Goal: Task Accomplishment & Management: Manage account settings

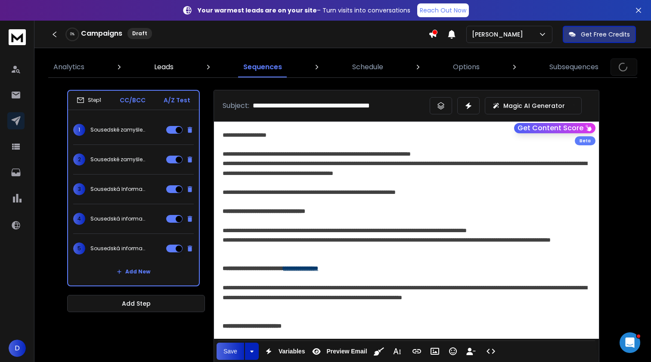
click at [161, 76] on link "Leads" at bounding box center [164, 67] width 30 height 21
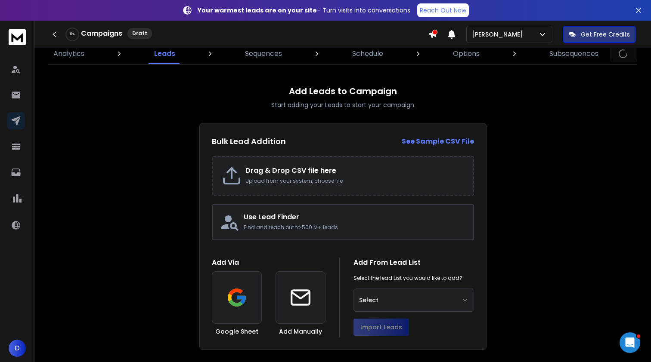
scroll to position [21, 0]
click at [296, 299] on icon at bounding box center [301, 298] width 22 height 26
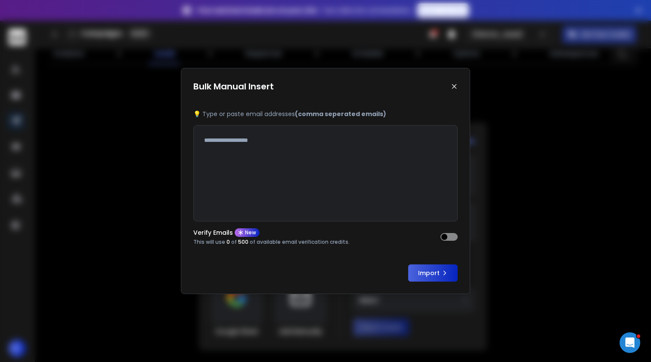
click at [266, 170] on textarea at bounding box center [325, 173] width 264 height 96
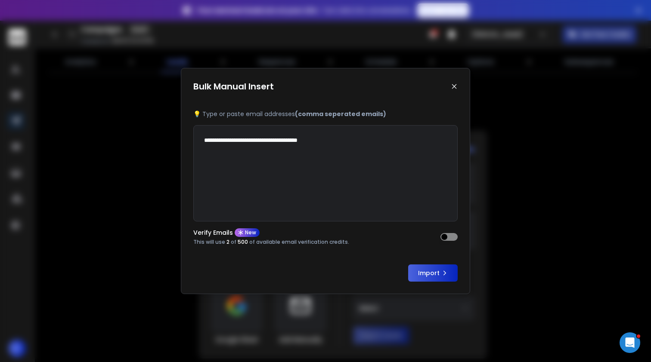
type textarea "**********"
click at [437, 269] on button "Import" at bounding box center [433, 273] width 50 height 17
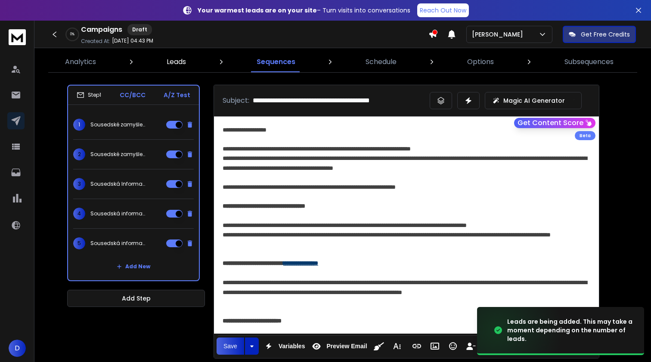
click at [188, 62] on link "Leads" at bounding box center [176, 62] width 30 height 21
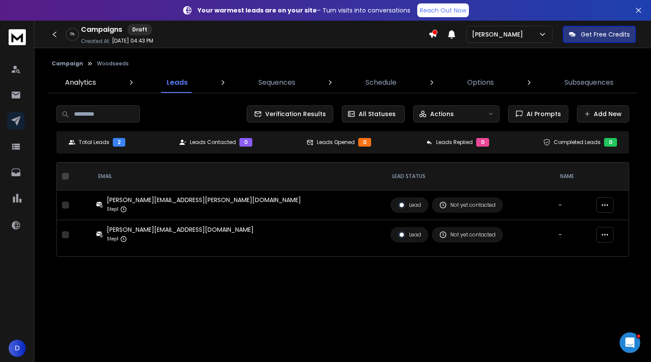
click at [71, 77] on p "Analytics" at bounding box center [80, 82] width 31 height 10
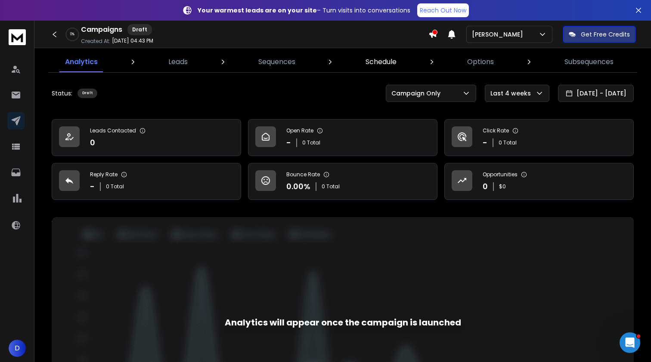
click at [373, 65] on p "Schedule" at bounding box center [380, 62] width 31 height 10
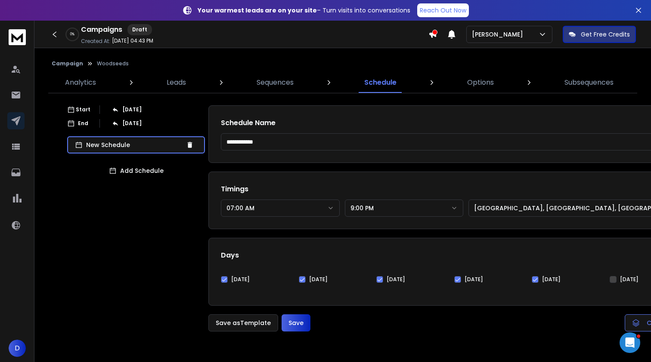
click at [141, 106] on p "Fri Aug 15 2025" at bounding box center [131, 109] width 19 height 7
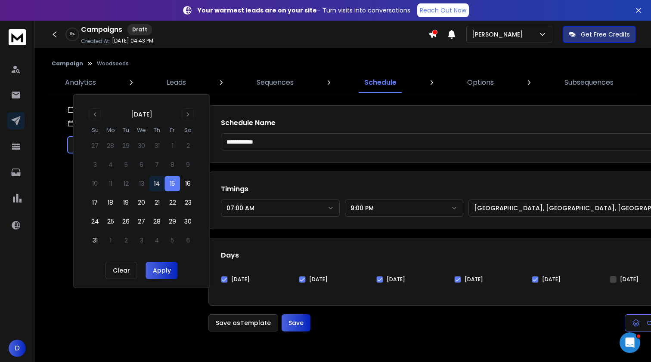
click at [141, 106] on p "Fri Aug 15 2025" at bounding box center [131, 109] width 19 height 7
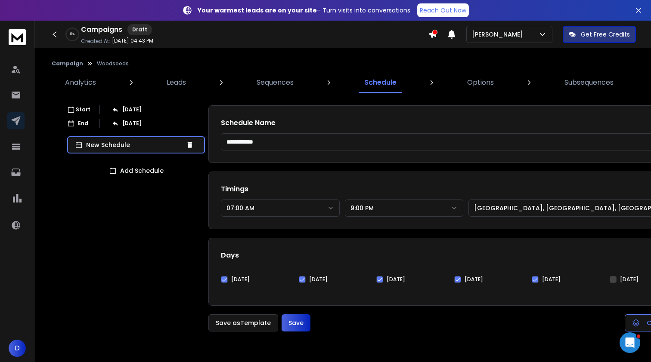
click at [141, 106] on p "Fri Aug 15 2025" at bounding box center [131, 109] width 19 height 7
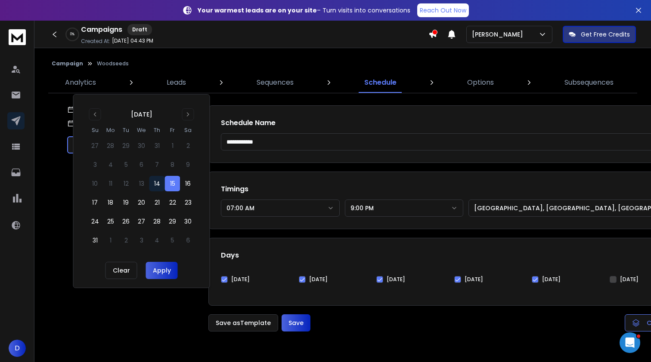
click at [155, 183] on button "14" at bounding box center [156, 183] width 15 height 15
click at [161, 268] on button "Apply" at bounding box center [162, 270] width 32 height 17
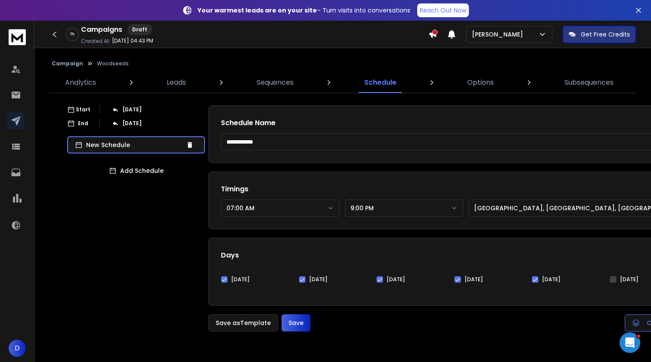
click at [289, 315] on button "Save" at bounding box center [296, 323] width 29 height 17
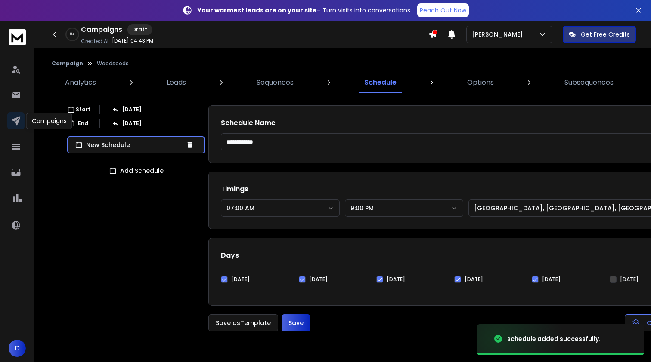
click at [18, 122] on icon at bounding box center [15, 120] width 9 height 9
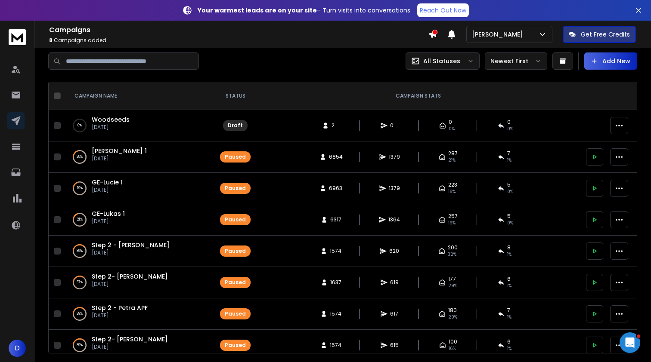
click at [634, 110] on td at bounding box center [609, 125] width 56 height 31
click at [621, 121] on icon "button" at bounding box center [619, 125] width 9 height 9
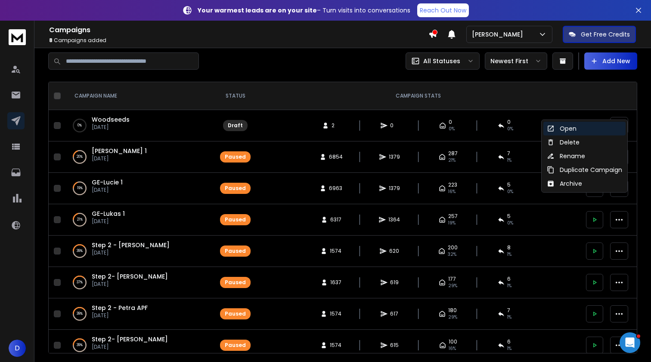
click at [233, 122] on div "Draft" at bounding box center [235, 125] width 15 height 7
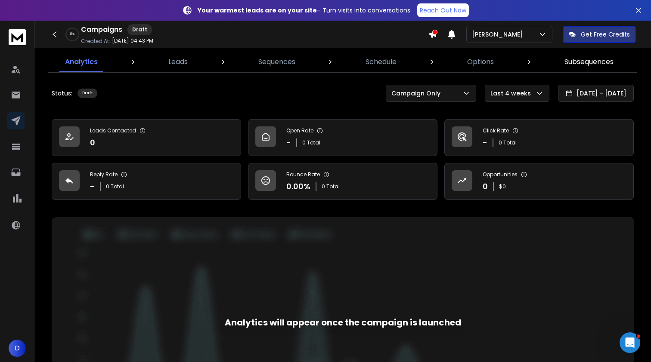
click at [594, 63] on p "Subsequences" at bounding box center [588, 62] width 49 height 10
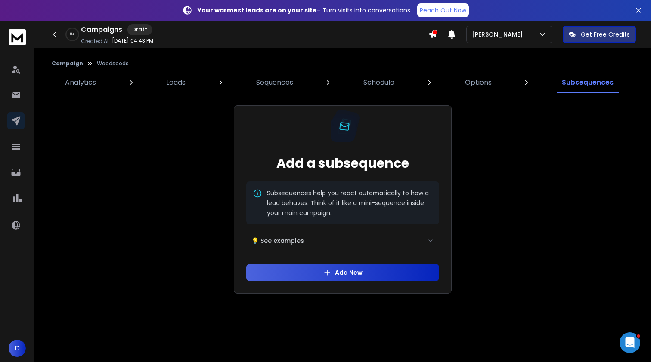
click at [527, 81] on icon at bounding box center [527, 83] width 2 height 4
click at [472, 77] on p "Options" at bounding box center [478, 82] width 27 height 10
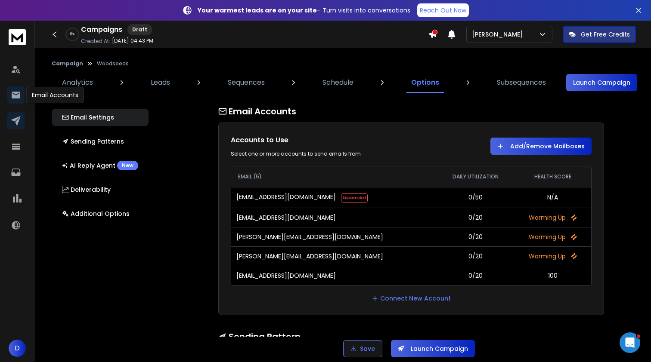
click at [17, 96] on icon at bounding box center [16, 95] width 9 height 7
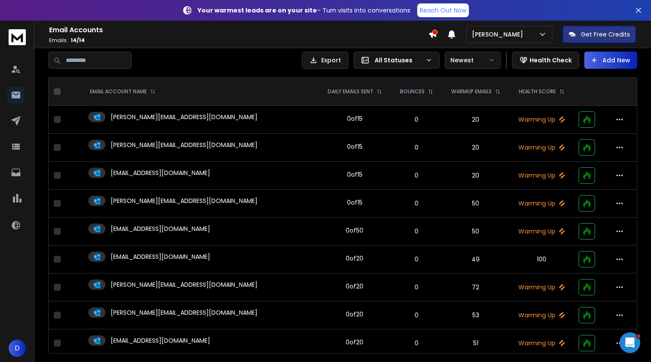
scroll to position [152, 0]
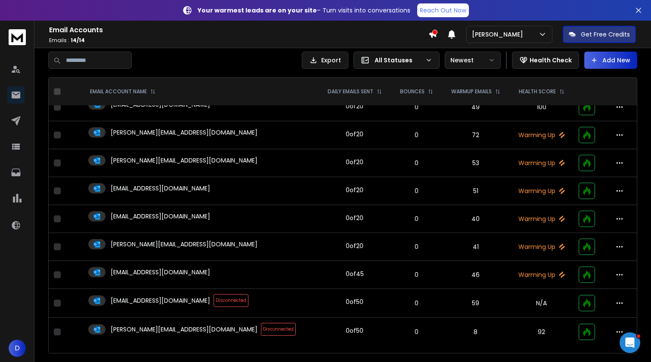
click at [214, 294] on span "Disconnected" at bounding box center [231, 300] width 35 height 13
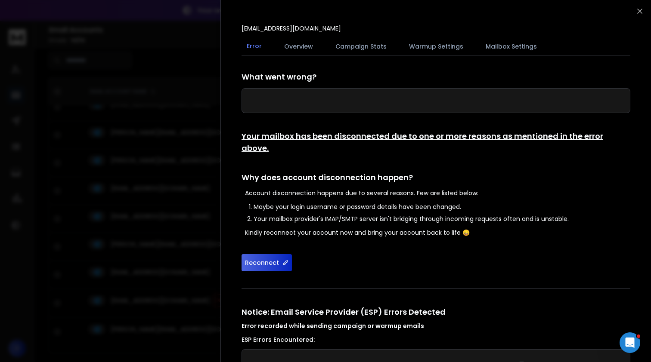
click at [271, 260] on div "What went wrong? Your mailbox has been disconnected due to one or more reasons …" at bounding box center [436, 298] width 389 height 455
click at [265, 254] on button "Reconnect" at bounding box center [267, 262] width 50 height 17
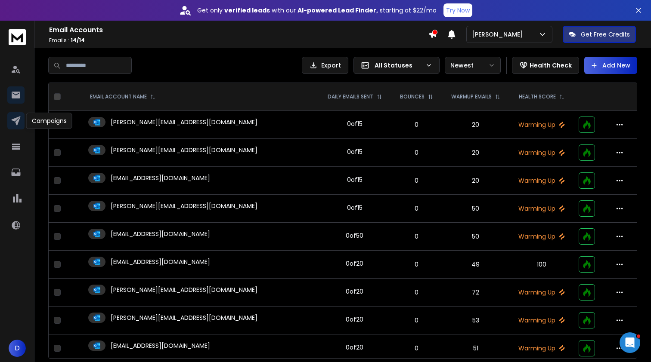
click at [14, 124] on icon at bounding box center [16, 121] width 10 height 10
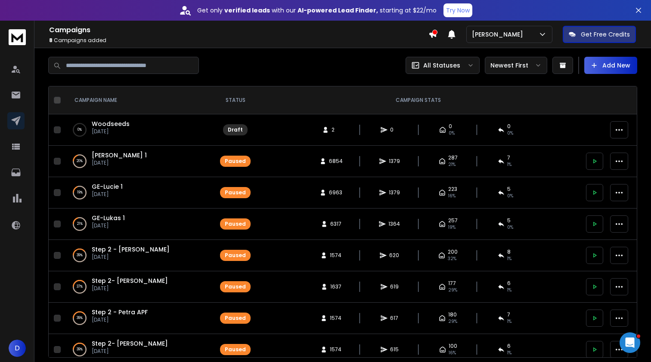
click at [113, 125] on span "Woodseeds" at bounding box center [111, 124] width 38 height 9
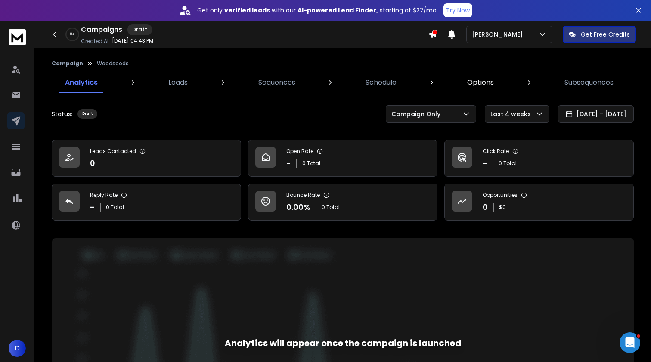
click at [476, 82] on p "Options" at bounding box center [480, 82] width 27 height 10
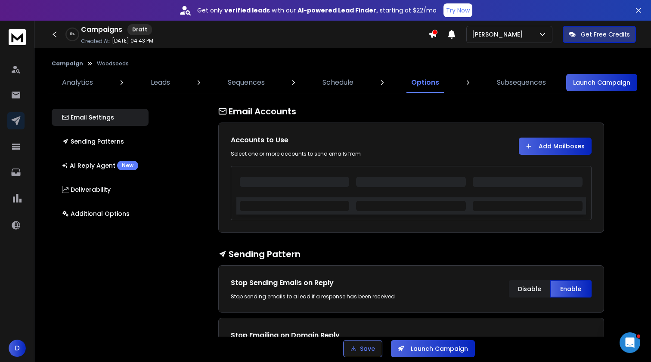
click at [579, 83] on button "Launch Campaign" at bounding box center [601, 82] width 71 height 17
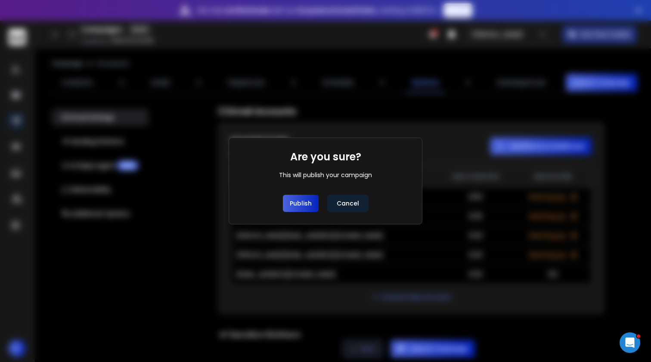
click at [295, 207] on button "Publish" at bounding box center [301, 203] width 36 height 17
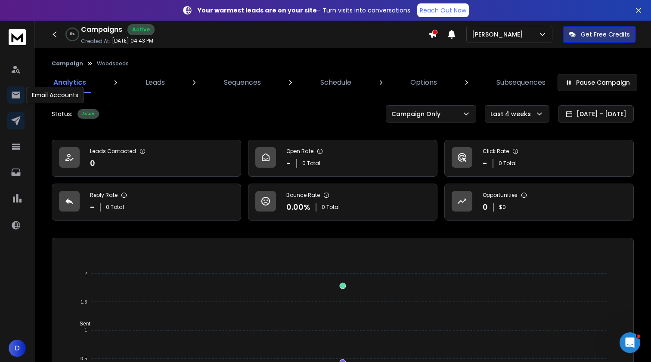
click at [17, 96] on icon at bounding box center [16, 95] width 9 height 7
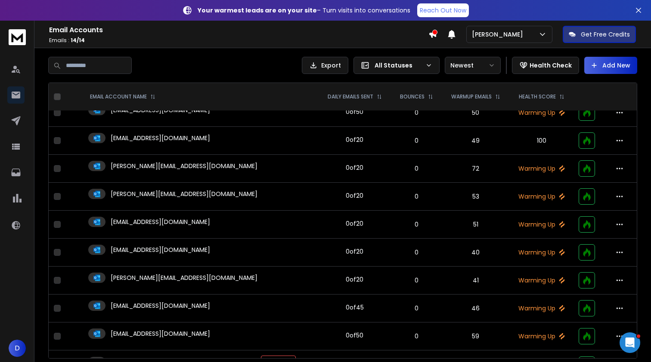
scroll to position [152, 0]
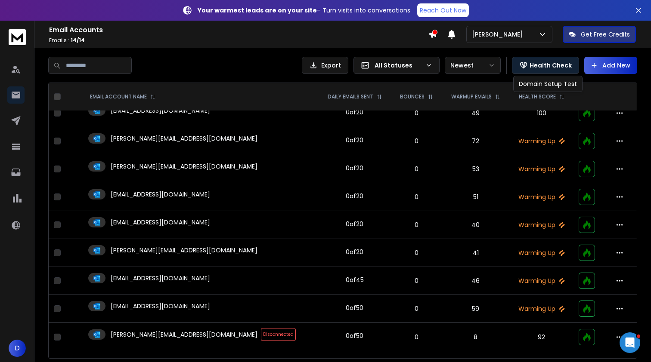
click at [549, 60] on button "Health Check" at bounding box center [545, 65] width 67 height 17
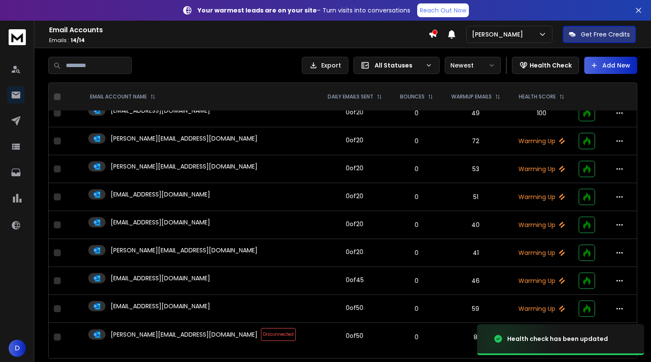
scroll to position [0, 0]
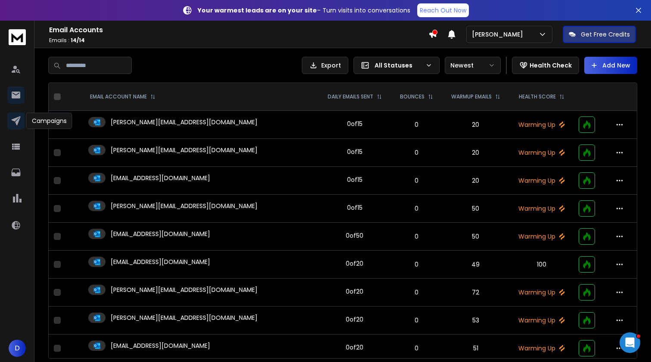
click at [12, 118] on icon at bounding box center [16, 121] width 10 height 10
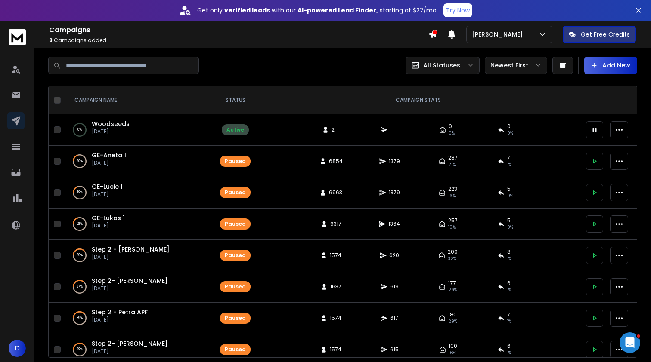
click at [175, 130] on div "0 % Woodseeds 3 days ago" at bounding box center [139, 130] width 133 height 21
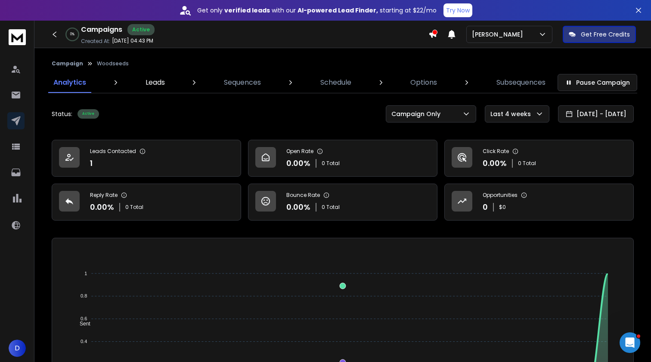
click at [149, 81] on p "Leads" at bounding box center [155, 82] width 19 height 10
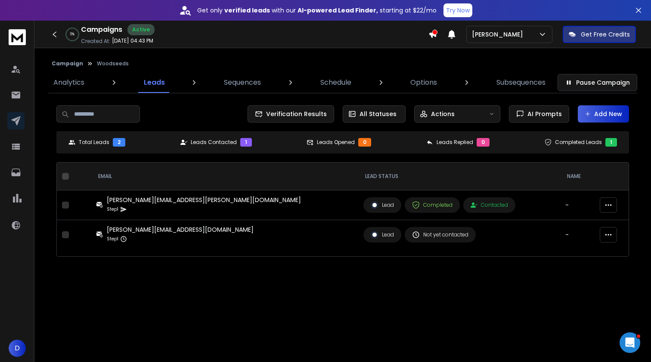
click at [607, 120] on button "Add New" at bounding box center [603, 113] width 51 height 17
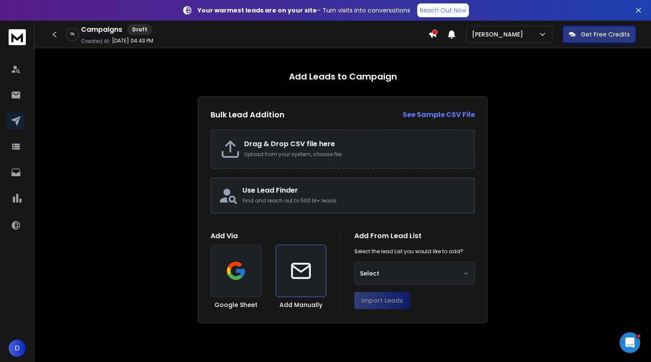
click at [292, 294] on div at bounding box center [301, 271] width 51 height 53
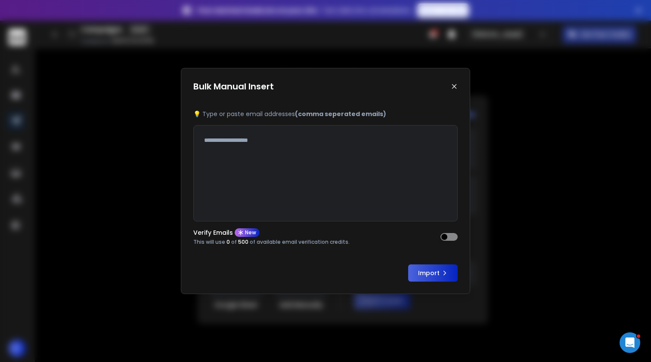
click at [228, 136] on textarea at bounding box center [325, 173] width 264 height 96
type textarea "**********"
click at [444, 272] on icon "submit" at bounding box center [444, 273] width 3 height 4
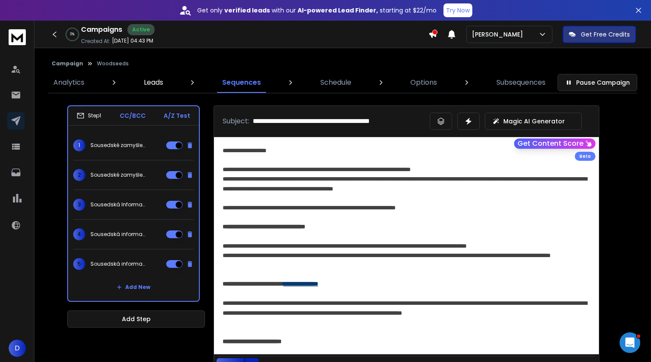
click at [160, 84] on p "Leads" at bounding box center [153, 82] width 19 height 10
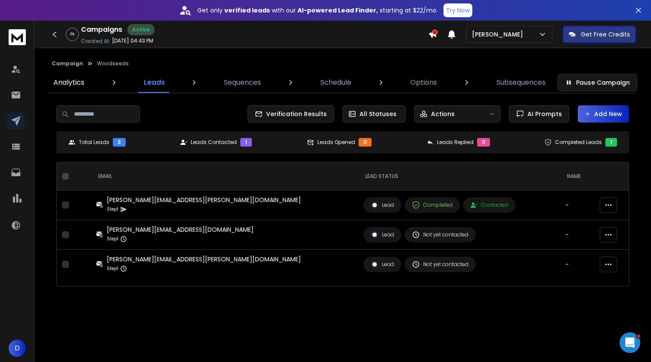
click at [74, 85] on p "Analytics" at bounding box center [68, 82] width 31 height 10
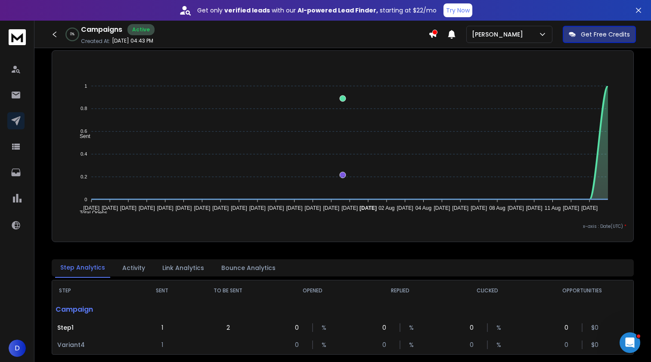
scroll to position [187, 0]
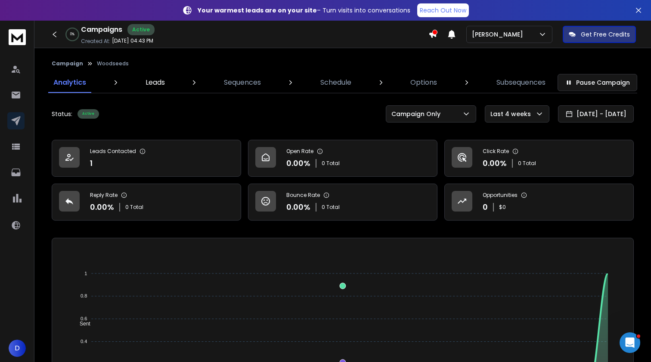
click at [152, 77] on link "Leads" at bounding box center [155, 82] width 30 height 21
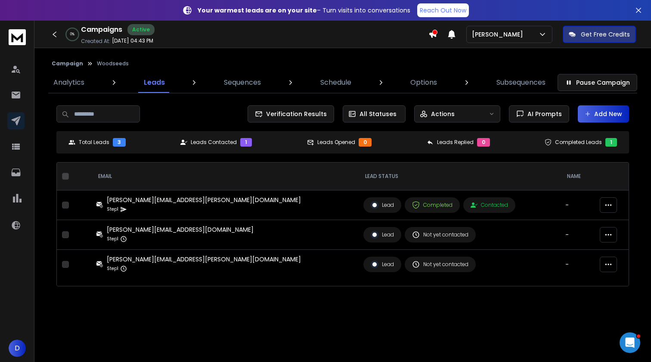
click at [604, 204] on icon "button" at bounding box center [608, 205] width 8 height 8
click at [446, 282] on div "Campaign Woodseeds Analytics Leads Sequences Schedule Options Subsequences Paus…" at bounding box center [342, 169] width 589 height 225
click at [159, 234] on div "[PERSON_NAME][EMAIL_ADDRESS][DOMAIN_NAME]" at bounding box center [180, 230] width 147 height 9
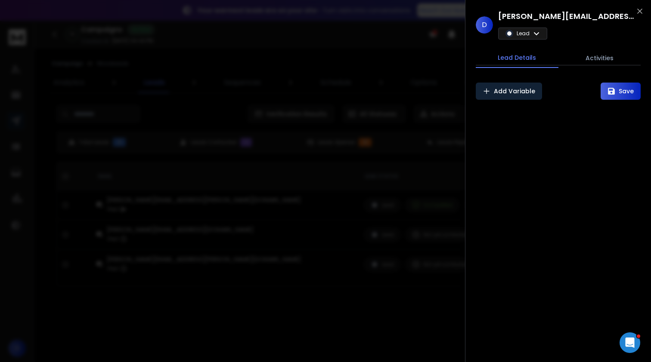
click at [514, 91] on button "Add Variable" at bounding box center [509, 91] width 66 height 17
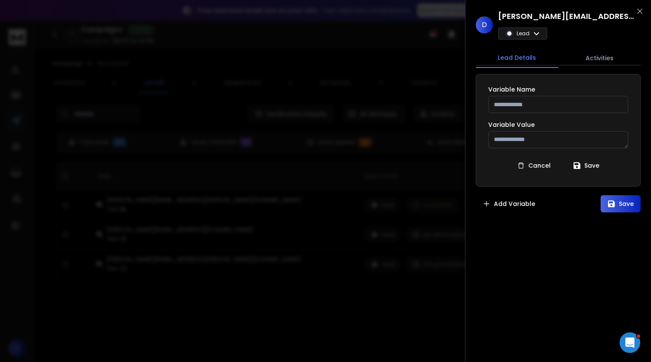
click at [526, 100] on input at bounding box center [558, 104] width 140 height 17
click at [599, 60] on button "Activities" at bounding box center [599, 58] width 83 height 19
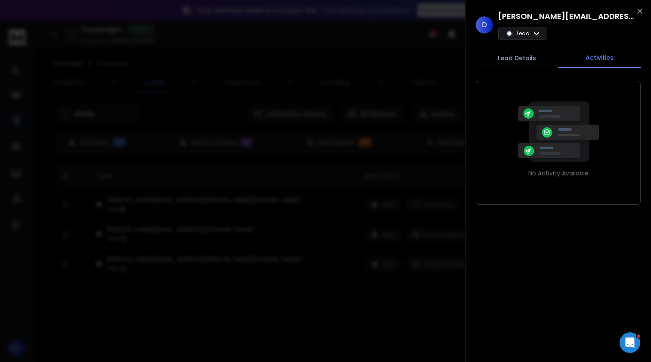
click at [519, 63] on button "Lead Details" at bounding box center [517, 58] width 83 height 19
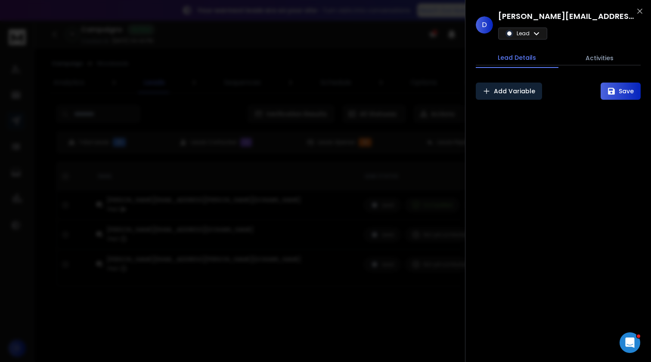
click at [520, 93] on button "Add Variable" at bounding box center [509, 91] width 66 height 17
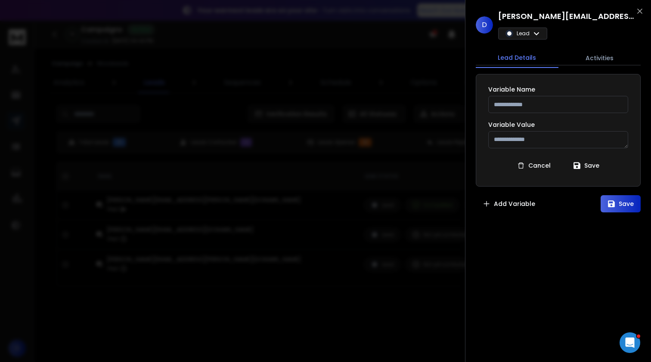
click at [547, 229] on div "Multi Select Table Sheet D [PERSON_NAME][EMAIL_ADDRESS][DOMAIN_NAME] Lead Lead …" at bounding box center [558, 181] width 186 height 362
click at [637, 14] on icon "button" at bounding box center [639, 11] width 9 height 9
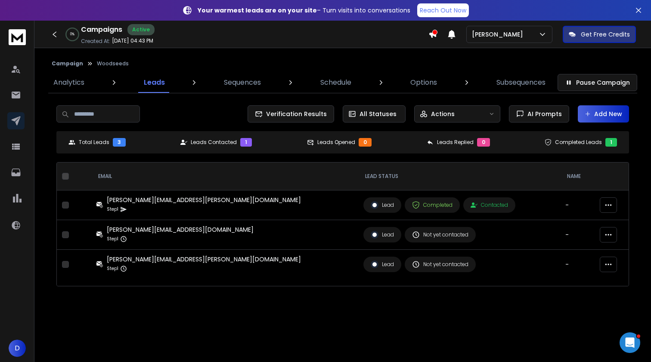
click at [289, 282] on div "Campaign Woodseeds Analytics Leads Sequences Schedule Options Subsequences Paus…" at bounding box center [342, 169] width 589 height 225
click at [604, 235] on icon "button" at bounding box center [608, 235] width 8 height 8
click at [579, 255] on p "Delete Lead" at bounding box center [582, 253] width 36 height 9
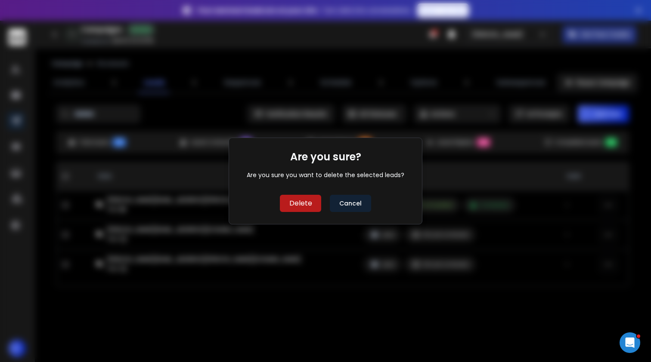
click at [288, 205] on button "Delete" at bounding box center [300, 203] width 41 height 17
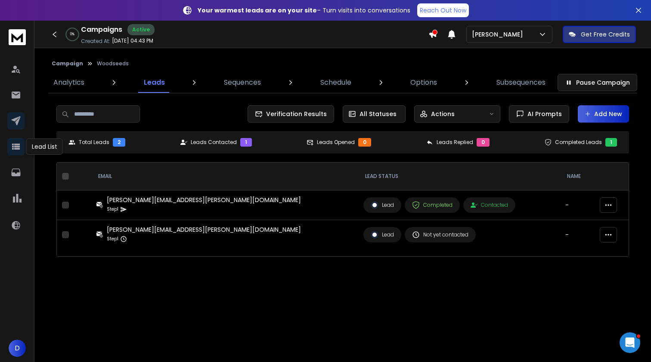
click at [15, 149] on icon at bounding box center [16, 147] width 8 height 6
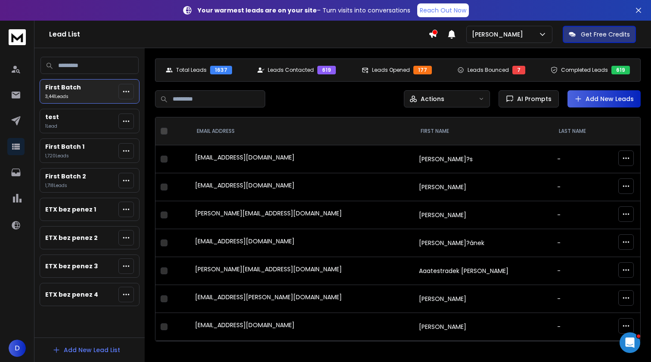
click at [603, 101] on link "Add New Leads" at bounding box center [603, 99] width 59 height 9
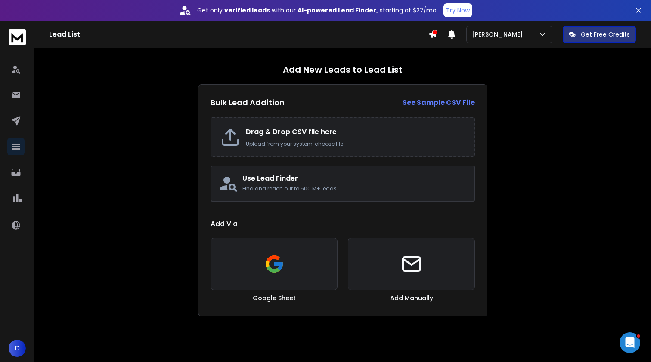
click at [316, 137] on h2 "Drag & Drop CSV file here" at bounding box center [356, 132] width 220 height 10
type input "**********"
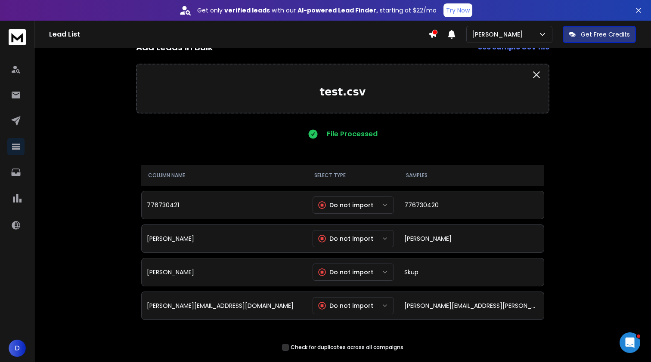
scroll to position [76, 0]
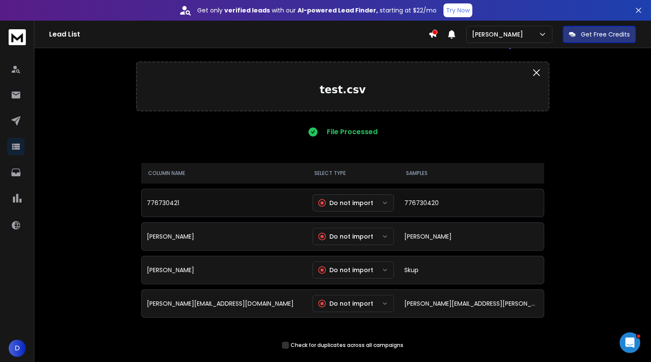
click at [379, 202] on button "Do not import" at bounding box center [353, 203] width 81 height 17
click at [324, 237] on div "Do not import" at bounding box center [345, 236] width 55 height 9
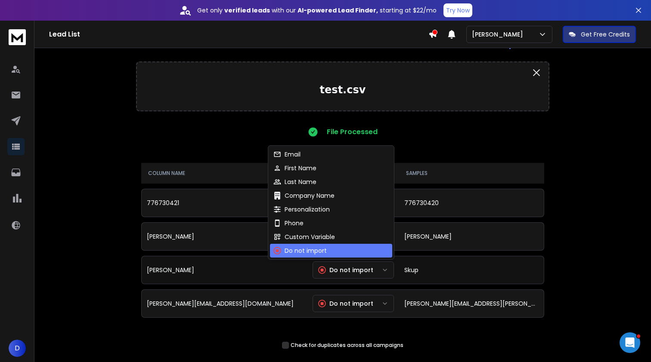
click at [314, 266] on button "Do not import" at bounding box center [353, 270] width 81 height 17
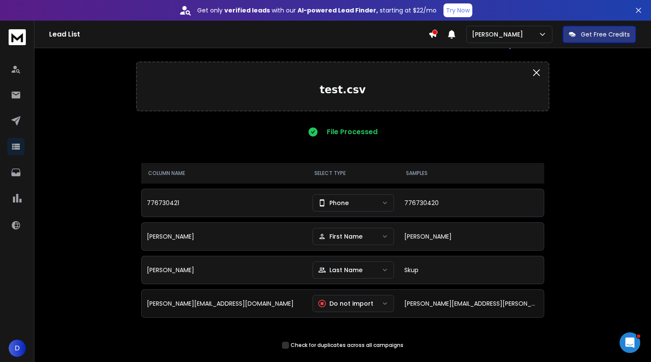
click at [321, 306] on div "Do not import" at bounding box center [345, 304] width 55 height 9
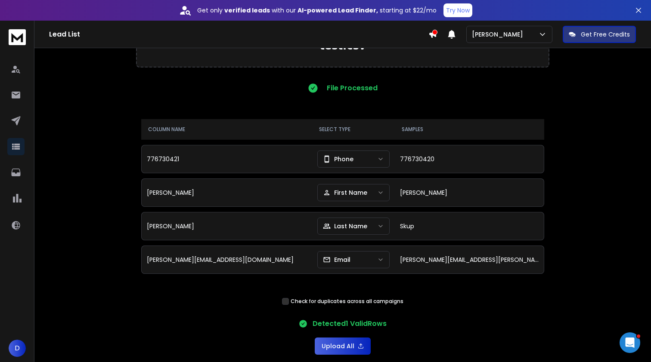
scroll to position [120, 0]
click at [339, 347] on button "Upload All" at bounding box center [343, 346] width 56 height 17
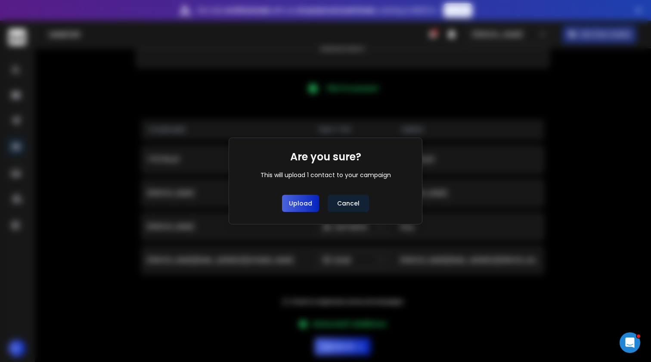
click at [347, 207] on button "Cancel" at bounding box center [348, 203] width 41 height 17
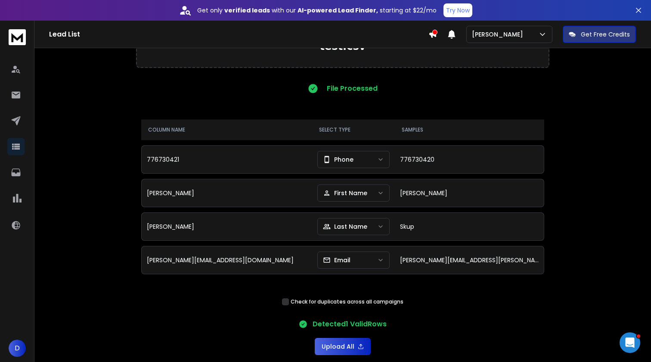
click at [352, 348] on button "Upload All" at bounding box center [343, 346] width 56 height 17
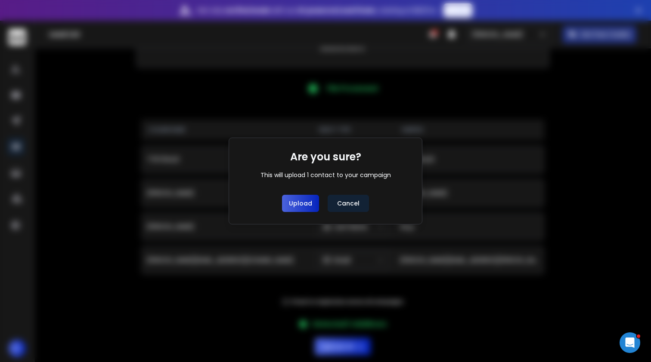
click at [304, 204] on button "Upload" at bounding box center [300, 203] width 37 height 17
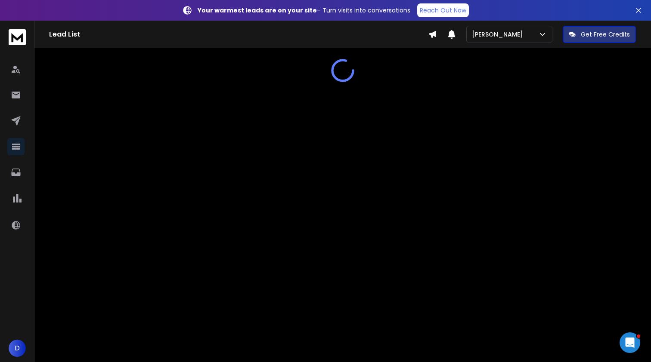
scroll to position [21, 0]
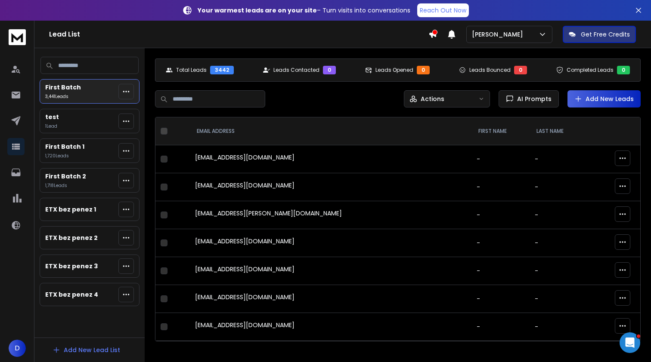
click at [57, 125] on p "1 Lead" at bounding box center [52, 126] width 14 height 6
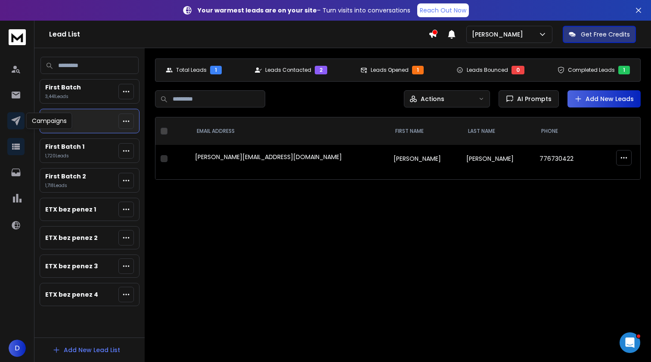
click at [19, 125] on icon at bounding box center [16, 121] width 10 height 10
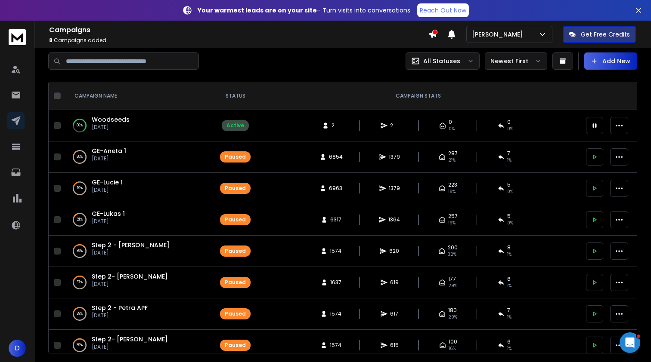
click at [164, 115] on div "66 % Woodseeds [DATE]" at bounding box center [139, 125] width 133 height 21
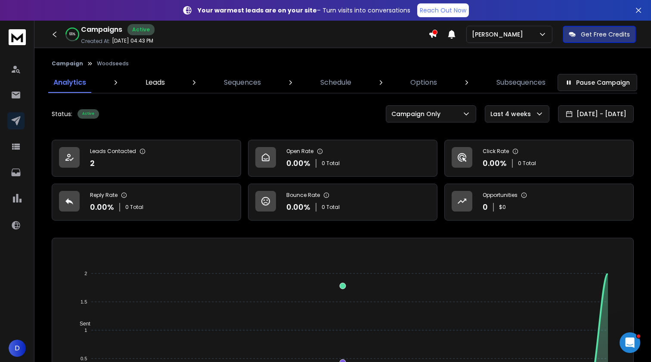
click at [145, 88] on link "Leads" at bounding box center [155, 82] width 30 height 21
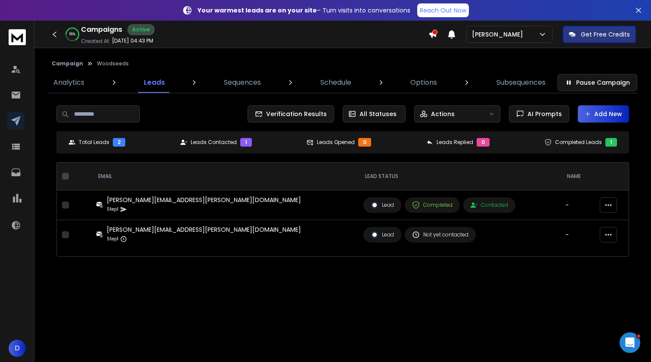
click at [598, 109] on button "Add New" at bounding box center [603, 113] width 51 height 17
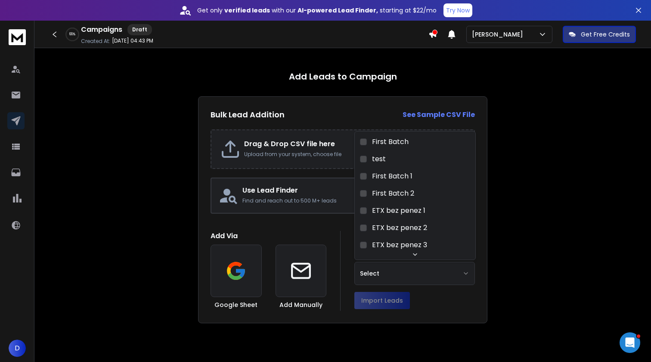
click at [397, 269] on button "Select" at bounding box center [414, 273] width 121 height 23
click at [363, 160] on button "button" at bounding box center [363, 159] width 7 height 7
click at [375, 310] on div "Add From Lead List Select the lead List you would like to add? test Import Leads" at bounding box center [414, 271] width 121 height 80
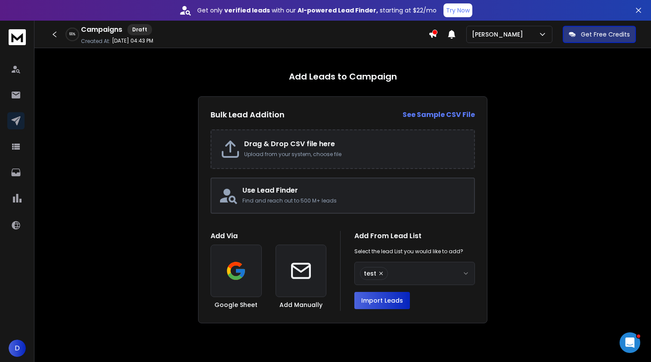
click at [373, 303] on button "Import Leads" at bounding box center [382, 300] width 56 height 17
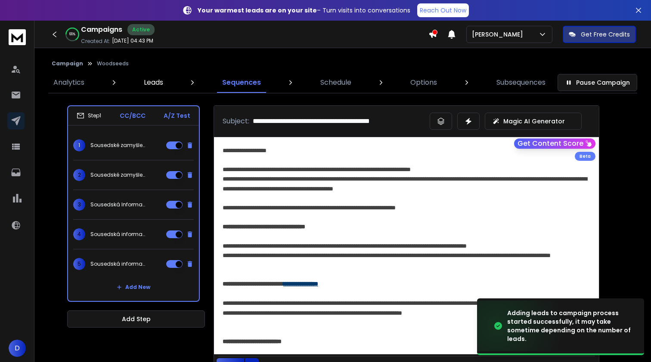
click at [156, 83] on p "Leads" at bounding box center [153, 82] width 19 height 10
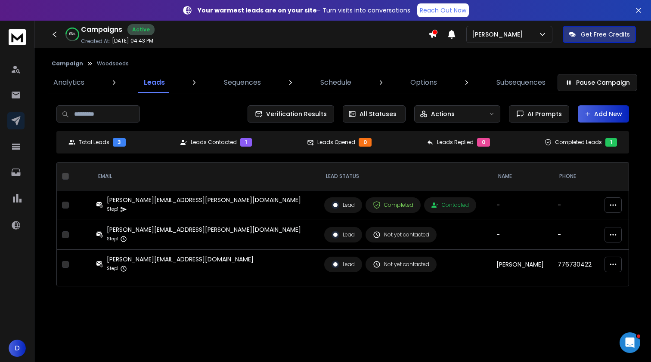
click at [491, 201] on td "-" at bounding box center [521, 206] width 61 height 30
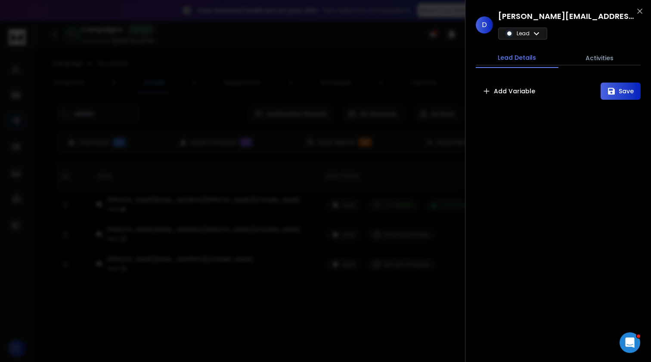
click at [363, 285] on div at bounding box center [325, 181] width 651 height 362
